Goal: Information Seeking & Learning: Find specific fact

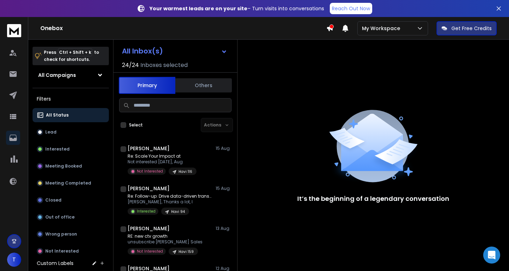
click at [140, 104] on input at bounding box center [175, 105] width 113 height 14
paste input "**********"
type input "**********"
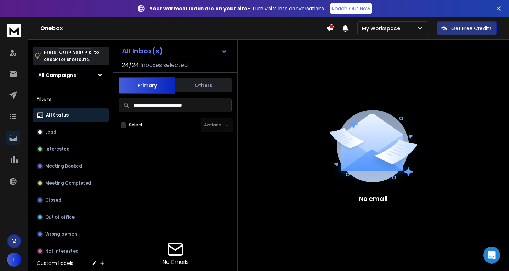
click at [200, 82] on button "Others" at bounding box center [203, 85] width 57 height 16
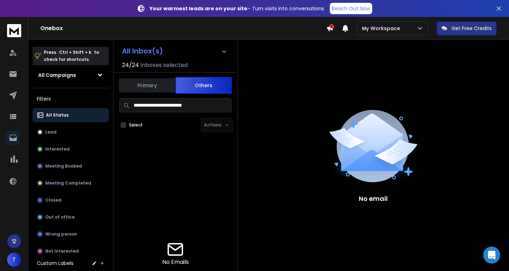
click at [163, 85] on button "Primary" at bounding box center [147, 85] width 57 height 16
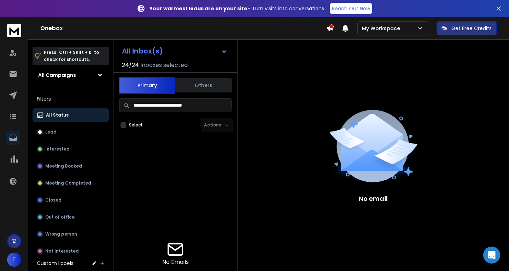
click at [195, 104] on input "**********" at bounding box center [175, 105] width 113 height 14
click at [306, 218] on div "No email" at bounding box center [374, 155] width 272 height 230
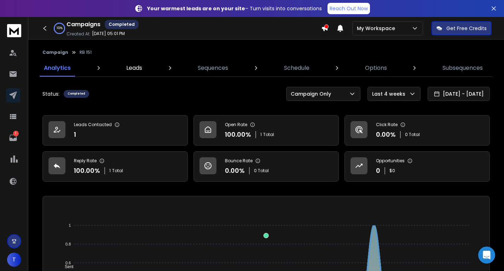
click at [141, 71] on p "Leads" at bounding box center [134, 68] width 16 height 8
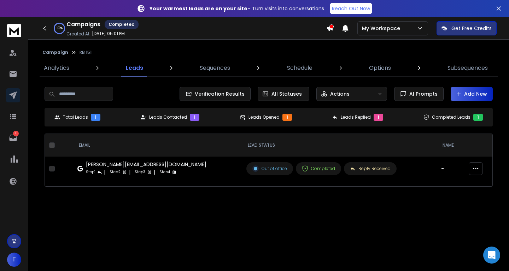
click at [350, 169] on div "Reply Received" at bounding box center [370, 169] width 41 height 6
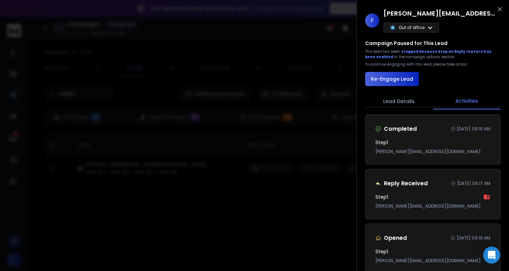
click at [464, 102] on button "Activities" at bounding box center [467, 101] width 68 height 16
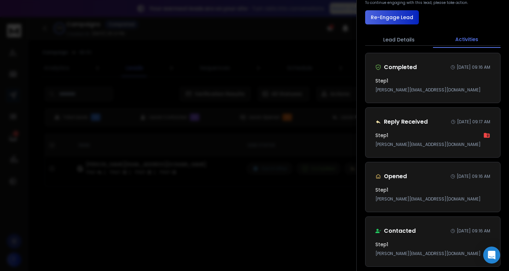
scroll to position [63, 0]
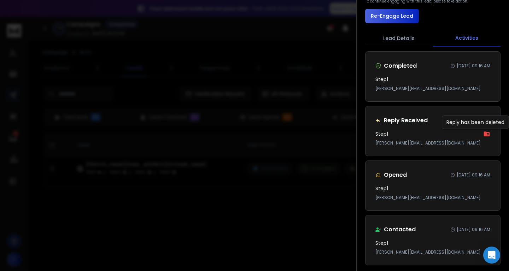
click at [486, 132] on icon at bounding box center [487, 133] width 7 height 7
click at [484, 133] on icon at bounding box center [487, 133] width 6 height 5
click at [261, 220] on div at bounding box center [254, 135] width 509 height 271
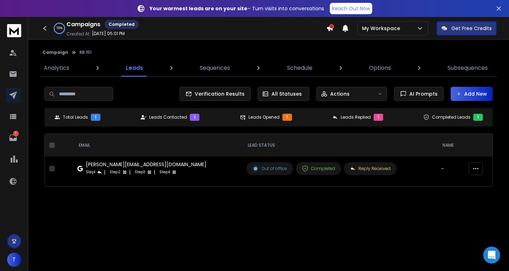
click at [162, 163] on div "florian.geserich@pactum.com" at bounding box center [146, 164] width 121 height 7
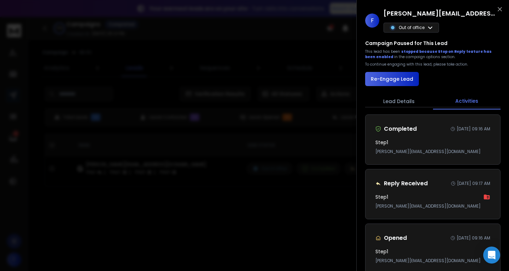
click at [459, 103] on button "Activities" at bounding box center [467, 101] width 68 height 16
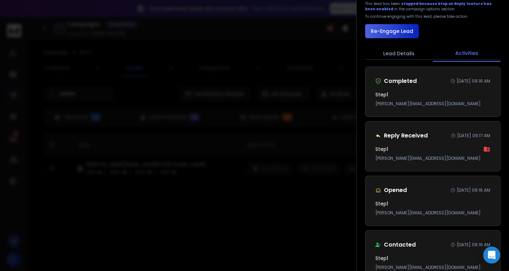
scroll to position [47, 0]
drag, startPoint x: 423, startPoint y: 159, endPoint x: 373, endPoint y: 160, distance: 50.2
click at [373, 160] on div "Reply Received Aug 07, 2025, 09:17 AM Step 1 heather@cliead.click" at bounding box center [432, 147] width 135 height 50
copy p "heather@cliead.click"
click at [408, 104] on p "florian.geserich@pactum.com" at bounding box center [433, 105] width 115 height 6
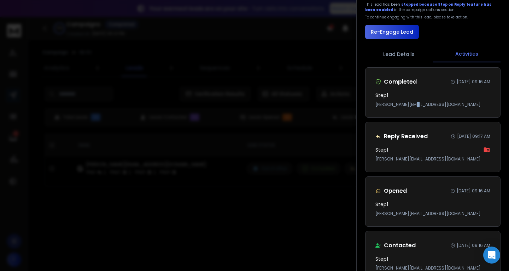
click at [408, 104] on p "florian.geserich@pactum.com" at bounding box center [433, 105] width 115 height 6
copy div "florian.geserich@pactum.com"
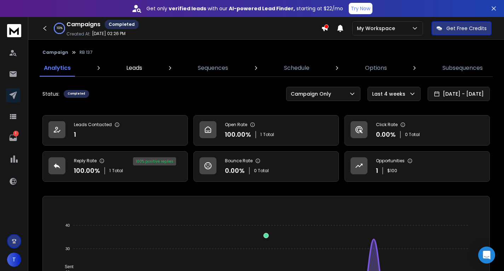
click at [144, 71] on link "Leads" at bounding box center [134, 67] width 24 height 17
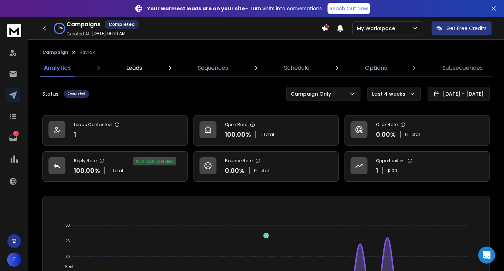
click at [138, 68] on p "Leads" at bounding box center [134, 68] width 16 height 8
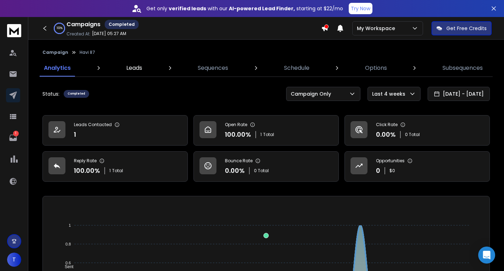
click at [134, 71] on p "Leads" at bounding box center [134, 68] width 16 height 8
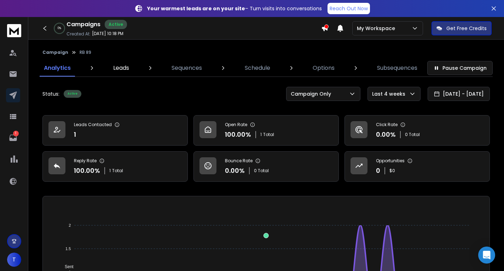
click at [125, 66] on p "Leads" at bounding box center [121, 68] width 16 height 8
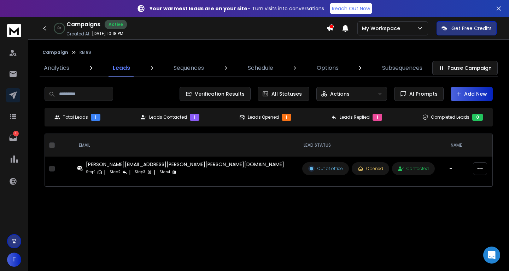
click at [116, 163] on div "steven.whittall@worley.com" at bounding box center [185, 164] width 198 height 7
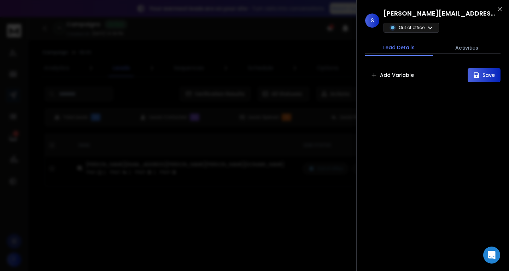
click at [461, 49] on button "Activities" at bounding box center [467, 48] width 68 height 16
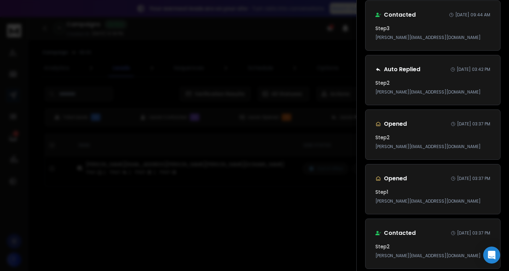
scroll to position [176, 0]
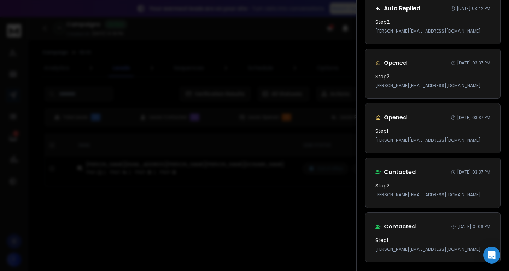
click at [258, 210] on div at bounding box center [254, 135] width 509 height 271
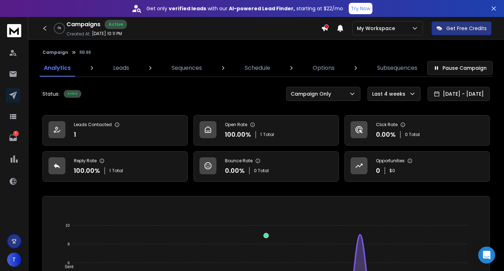
click at [123, 58] on div "Campaign RB 88 Analytics Leads Sequences Schedule Options Subsequences Pause Ca…" at bounding box center [266, 62] width 453 height 30
click at [118, 64] on p "Leads" at bounding box center [121, 68] width 16 height 8
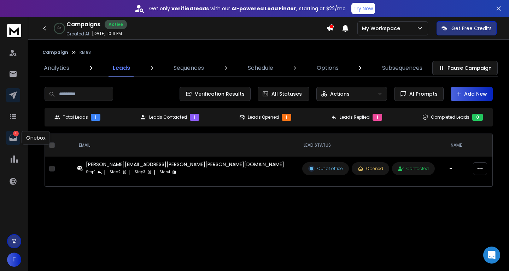
click at [11, 133] on icon at bounding box center [13, 137] width 8 height 8
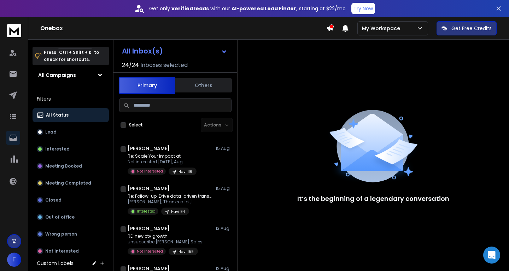
click at [65, 156] on div "All Status Lead Interested Meeting Booked Meeting Completed Closed Out of offic…" at bounding box center [71, 183] width 76 height 150
click at [9, 74] on icon at bounding box center [13, 74] width 8 height 8
